Goal: Task Accomplishment & Management: Manage account settings

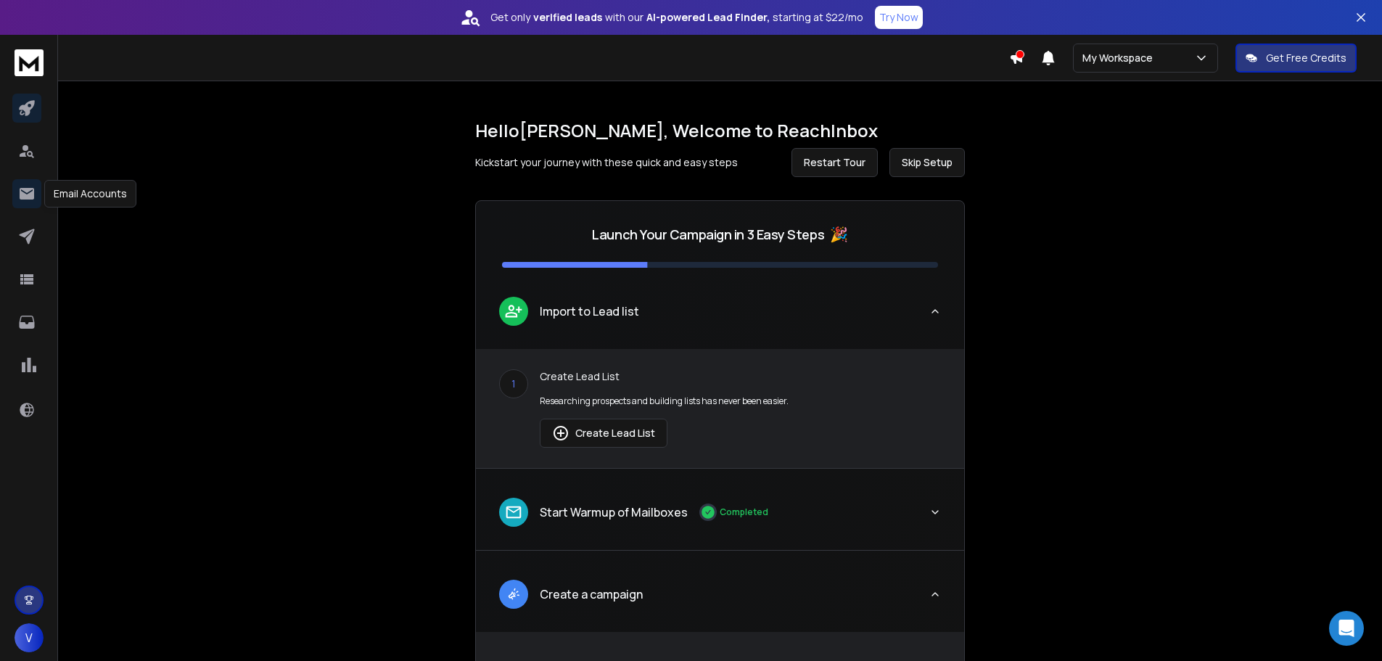
click at [25, 192] on icon at bounding box center [26, 193] width 17 height 17
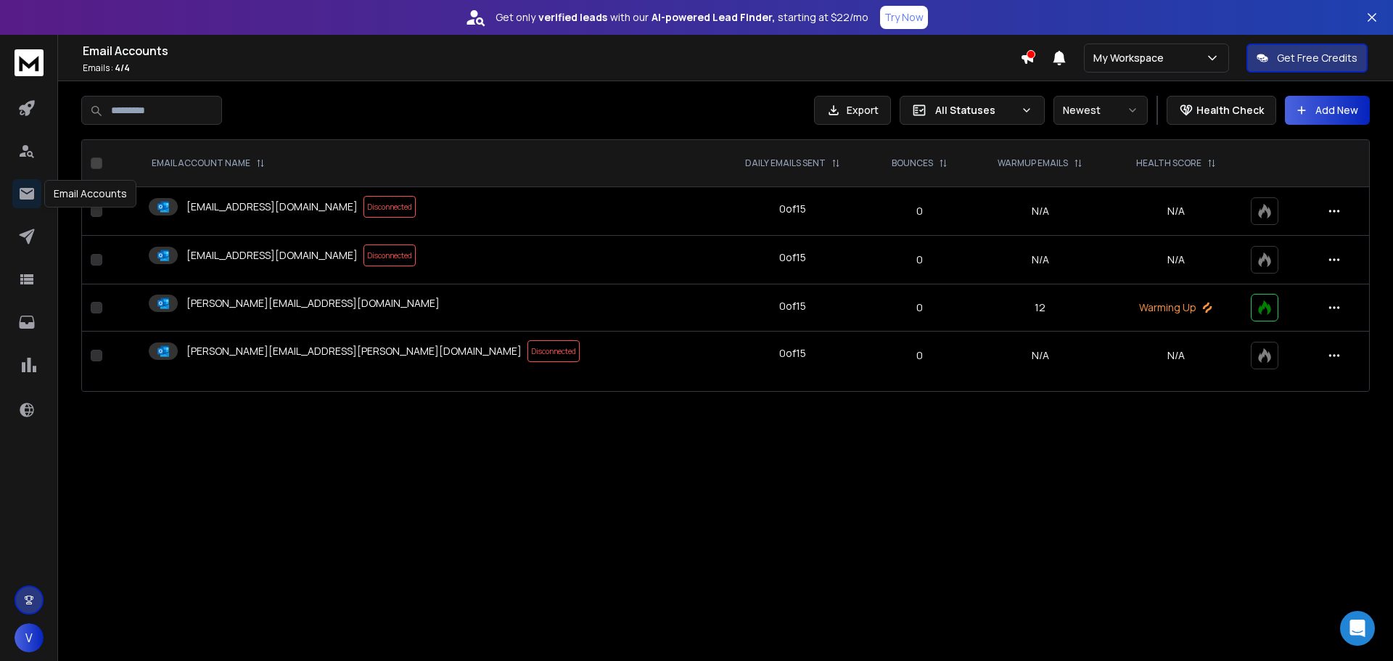
click at [1327, 306] on icon at bounding box center [1333, 307] width 13 height 13
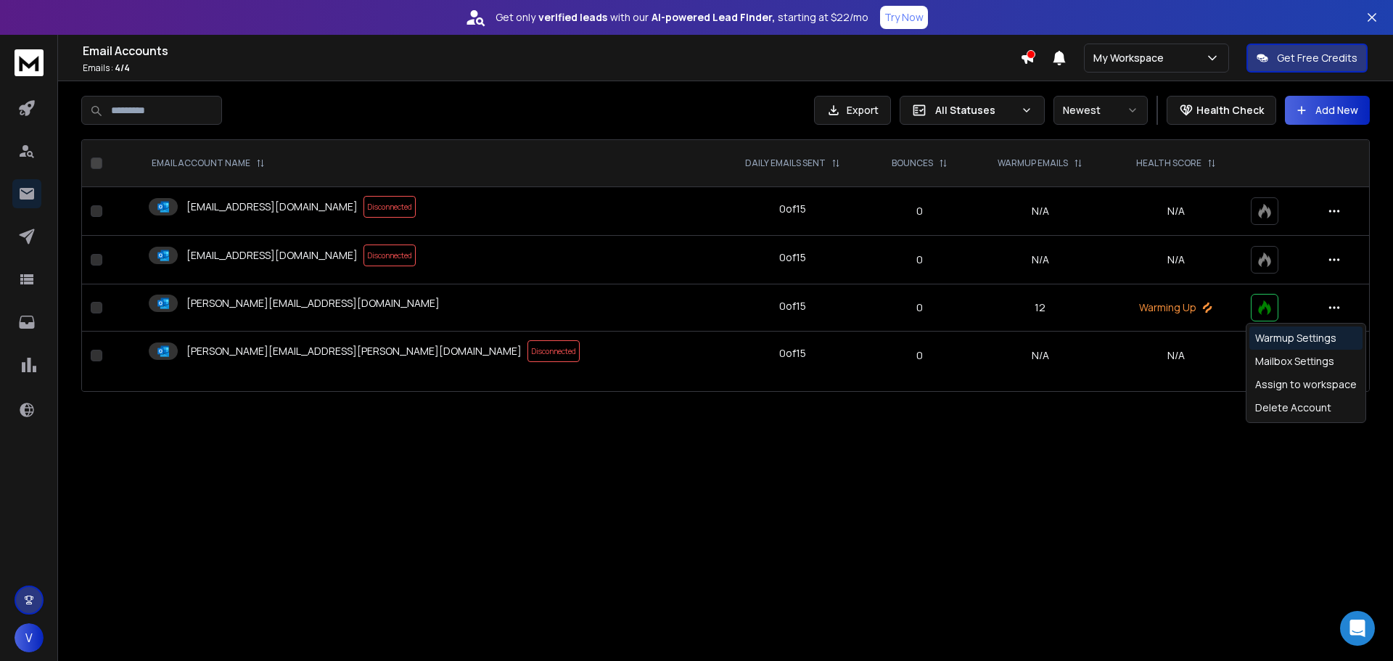
click at [1327, 336] on div "Warmup Settings" at bounding box center [1305, 337] width 113 height 23
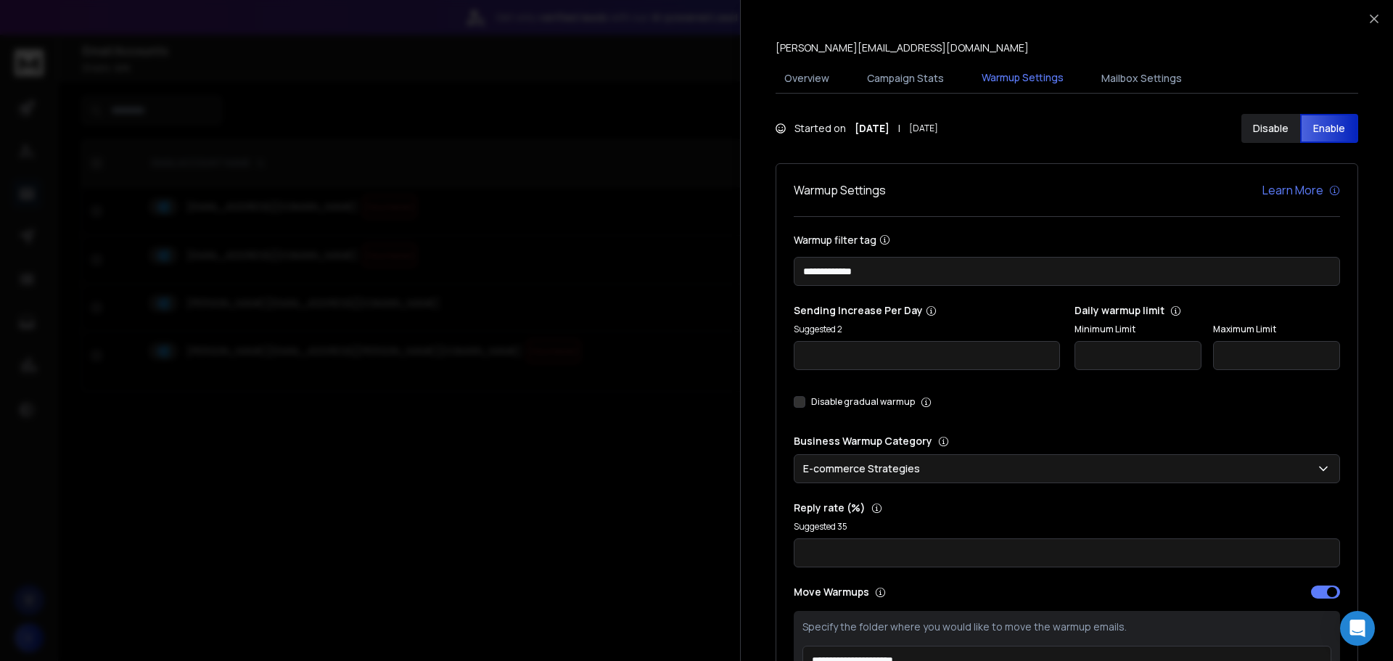
click at [812, 70] on button "Overview" at bounding box center [806, 78] width 62 height 32
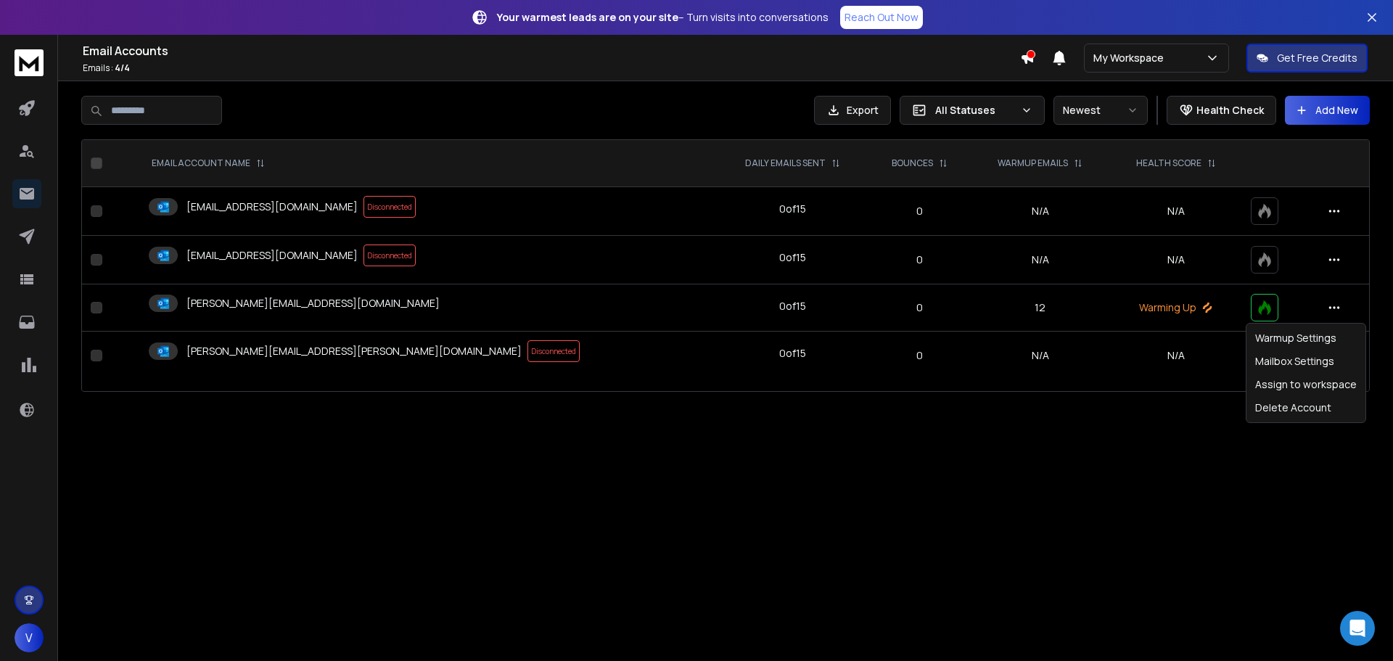
click at [1337, 308] on button at bounding box center [1333, 307] width 51 height 25
click at [1310, 339] on div "Warmup Settings" at bounding box center [1305, 337] width 113 height 23
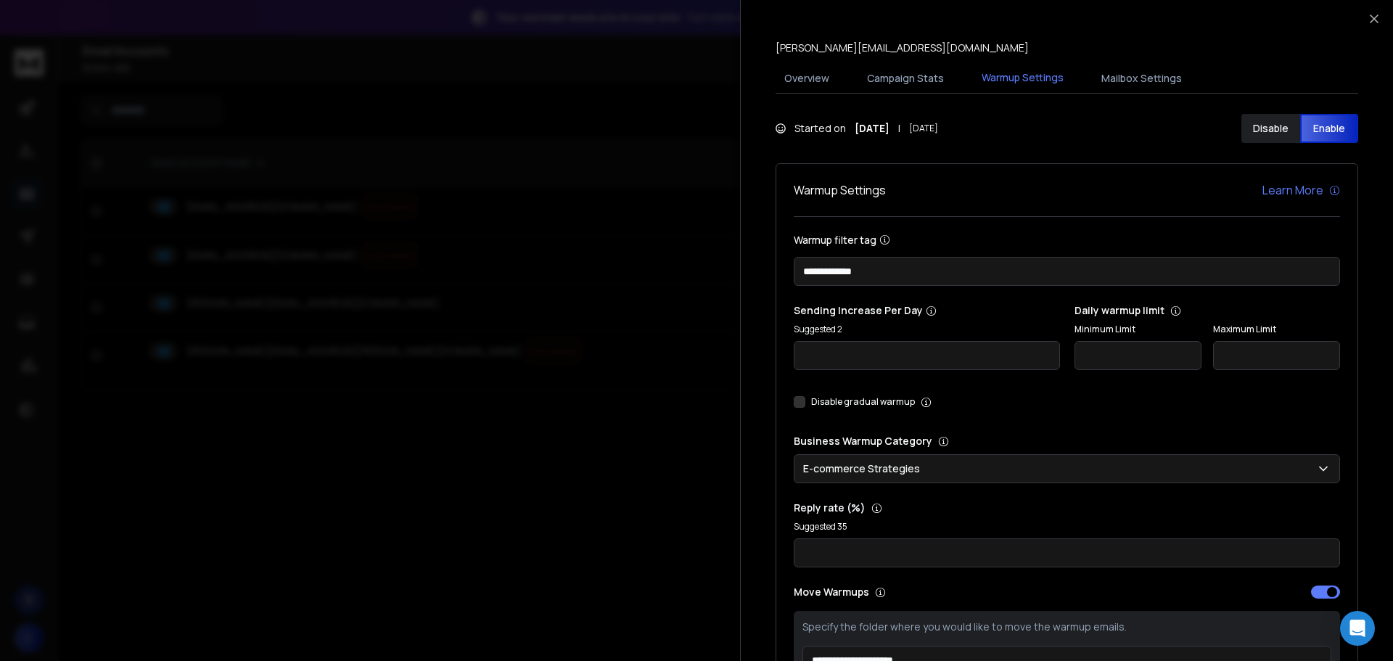
click at [811, 73] on button "Overview" at bounding box center [806, 78] width 62 height 32
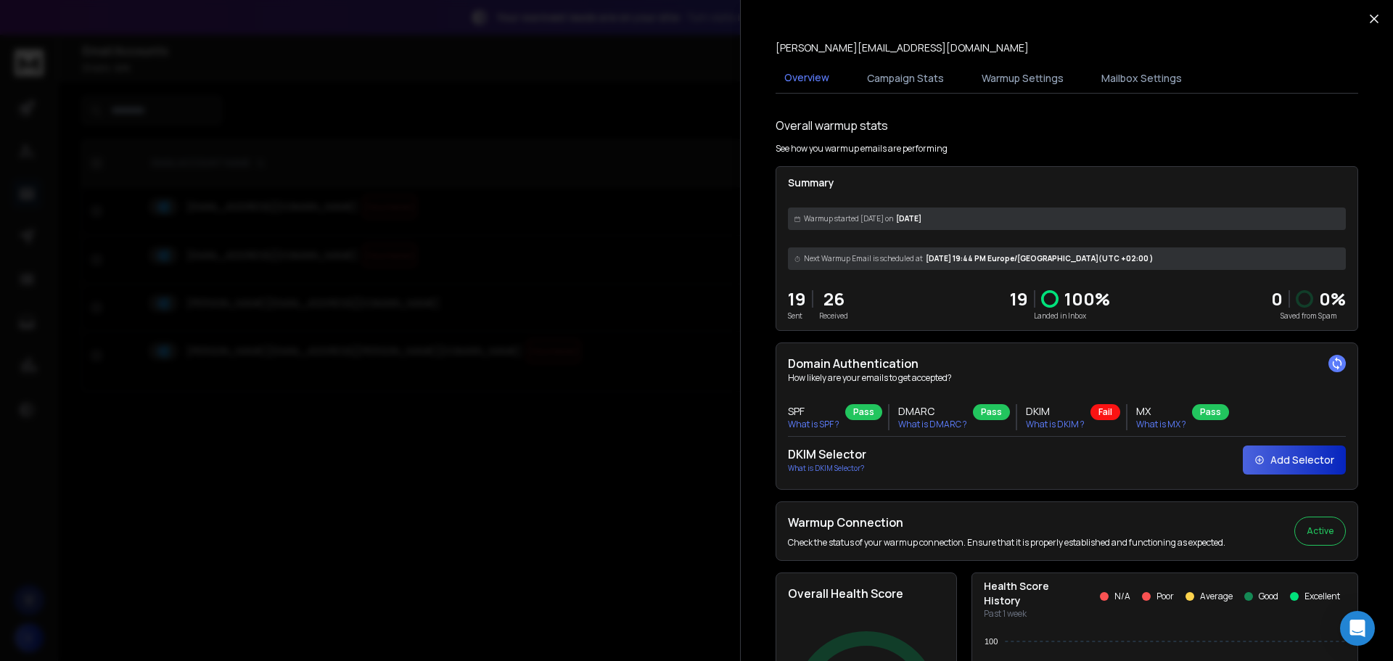
click at [1370, 15] on icon "button" at bounding box center [1373, 19] width 15 height 15
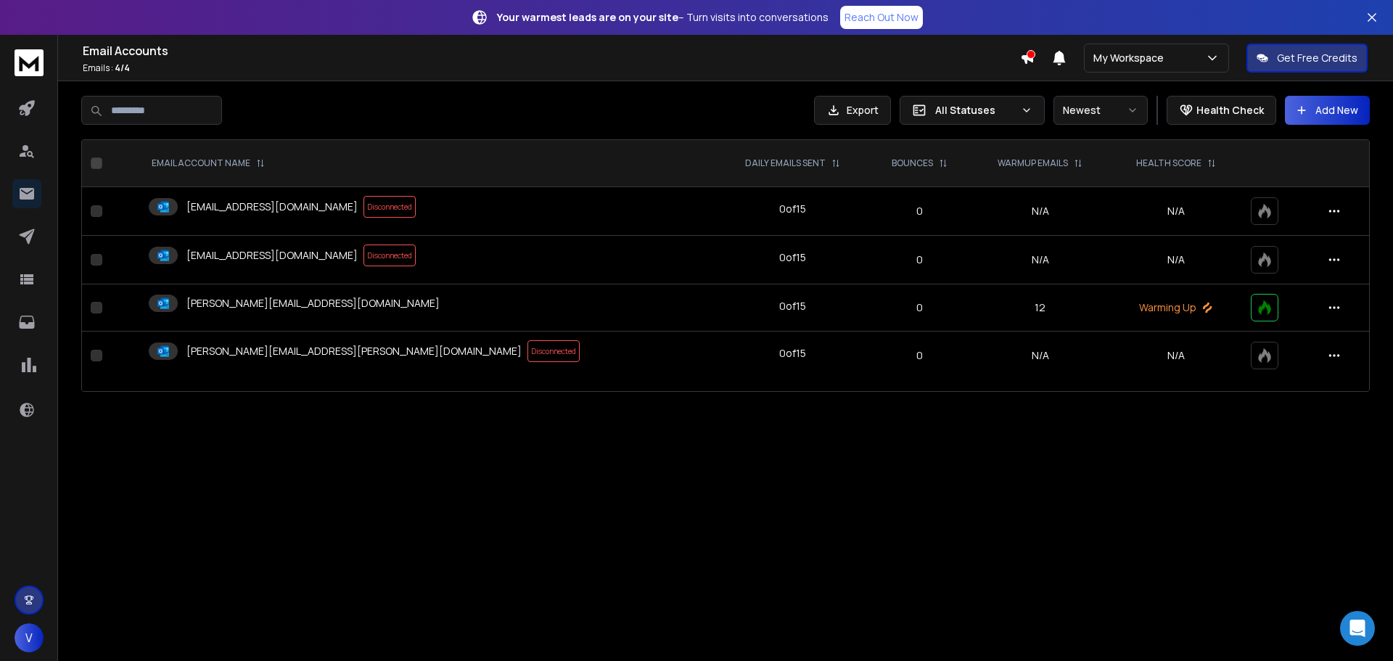
click at [1327, 313] on icon at bounding box center [1333, 307] width 13 height 13
click at [1310, 338] on div "Warmup Settings" at bounding box center [1305, 337] width 113 height 23
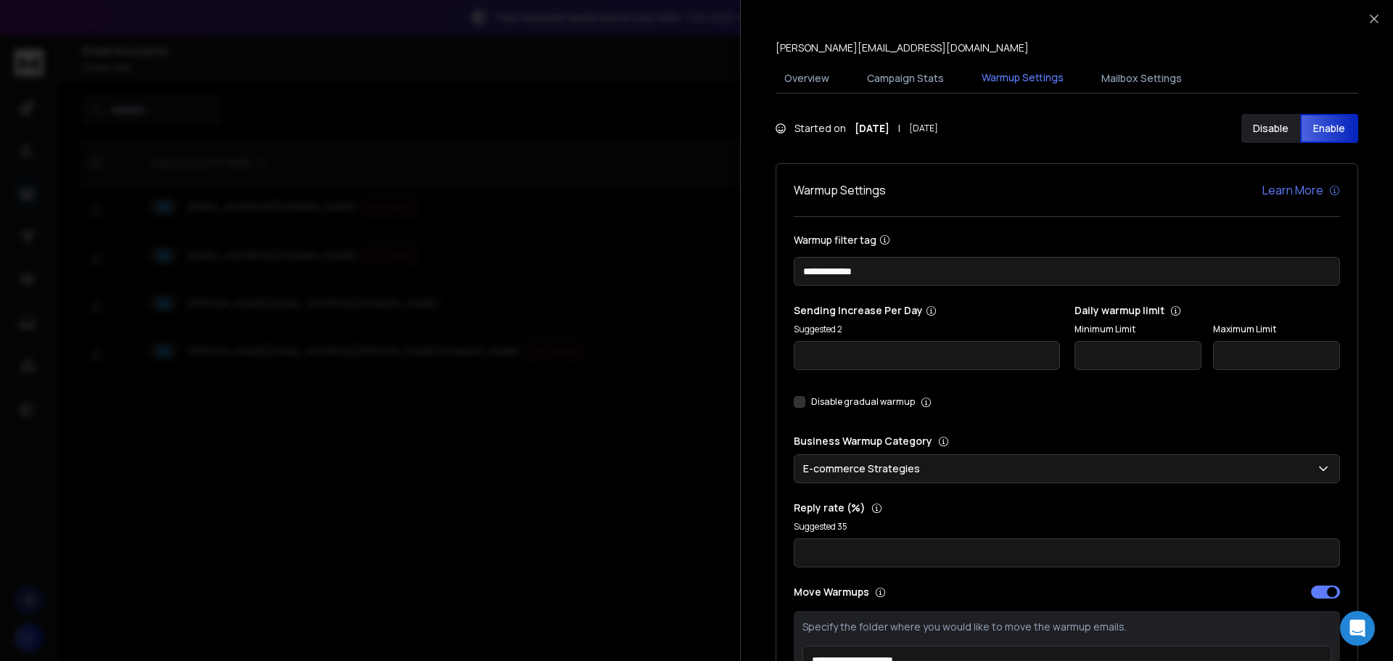
click at [811, 73] on button "Overview" at bounding box center [806, 78] width 62 height 32
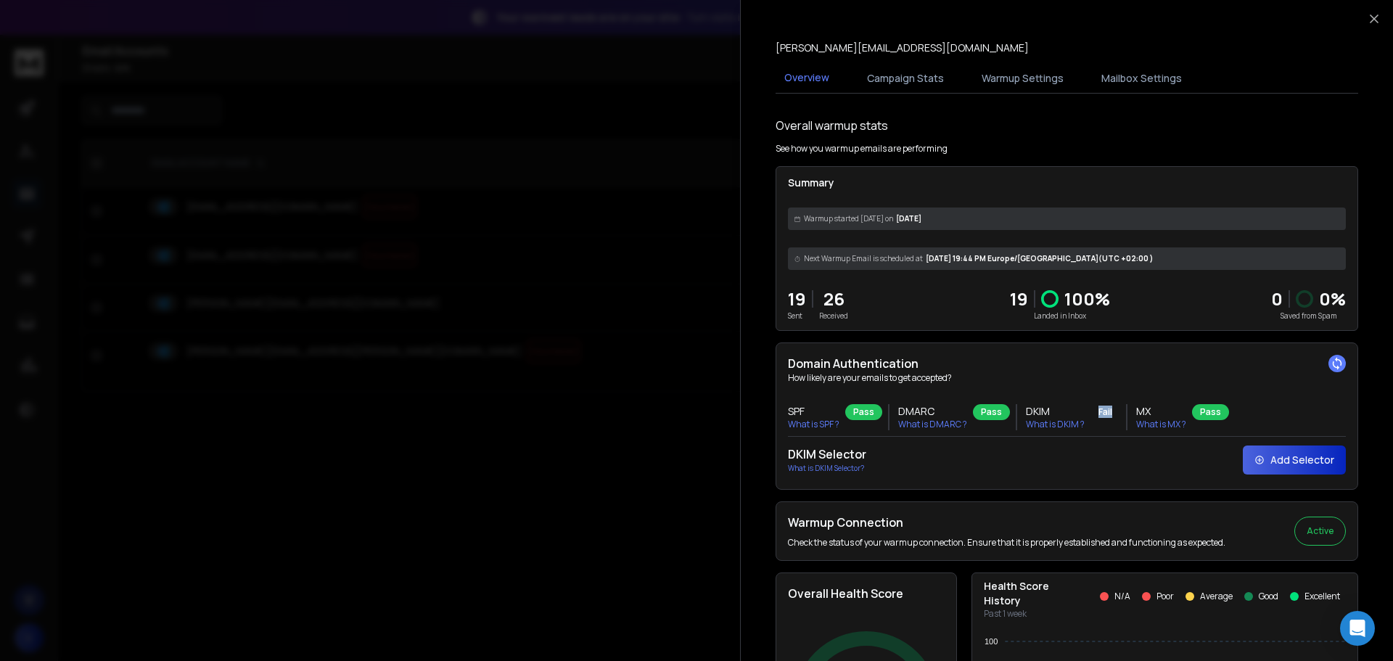
drag, startPoint x: 1089, startPoint y: 413, endPoint x: 1114, endPoint y: 413, distance: 24.7
click at [1114, 413] on div "Fail" at bounding box center [1105, 412] width 30 height 16
click at [1096, 440] on div "DKIM Selector What is DKIM Selector? Add Selector" at bounding box center [1067, 456] width 558 height 41
click at [1334, 363] on icon at bounding box center [1336, 363] width 15 height 15
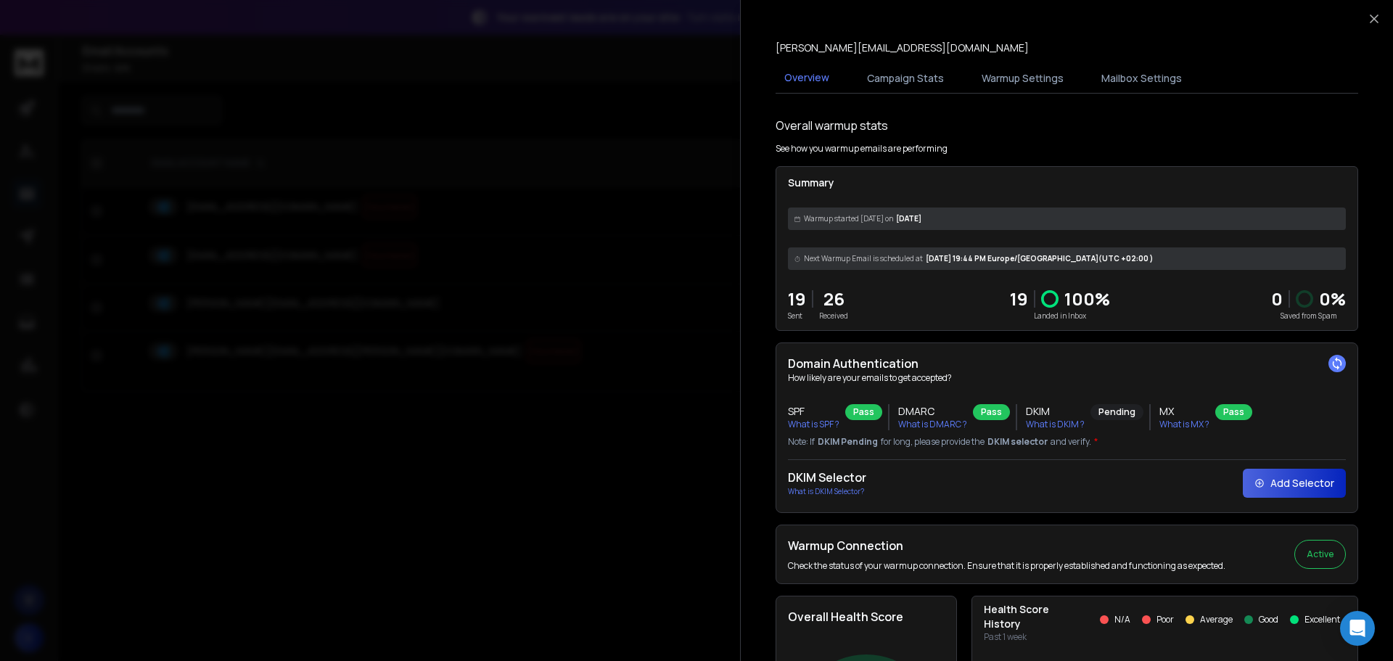
click at [1146, 495] on div "DKIM Selector What is DKIM Selector? Add Selector" at bounding box center [1067, 479] width 558 height 41
click at [1372, 22] on icon "button" at bounding box center [1373, 18] width 7 height 7
